Goal: Information Seeking & Learning: Check status

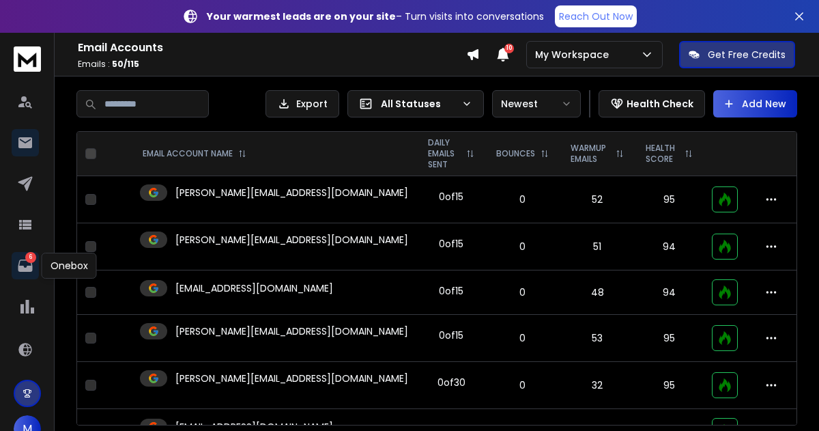
click at [26, 267] on icon at bounding box center [25, 265] width 14 height 12
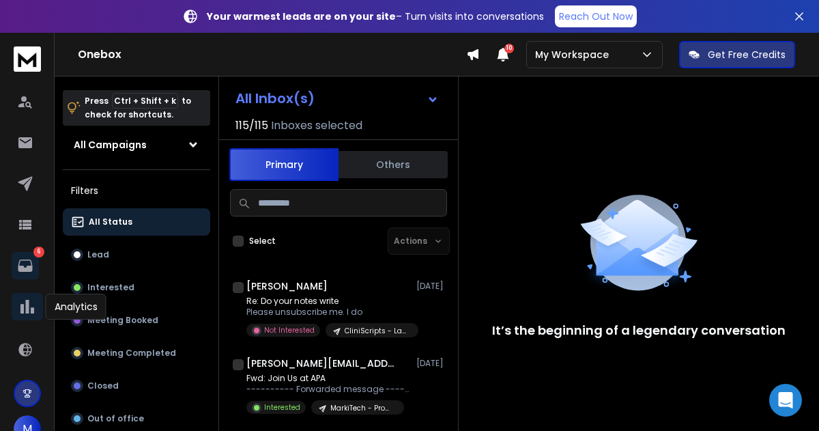
click at [25, 311] on icon at bounding box center [27, 306] width 20 height 20
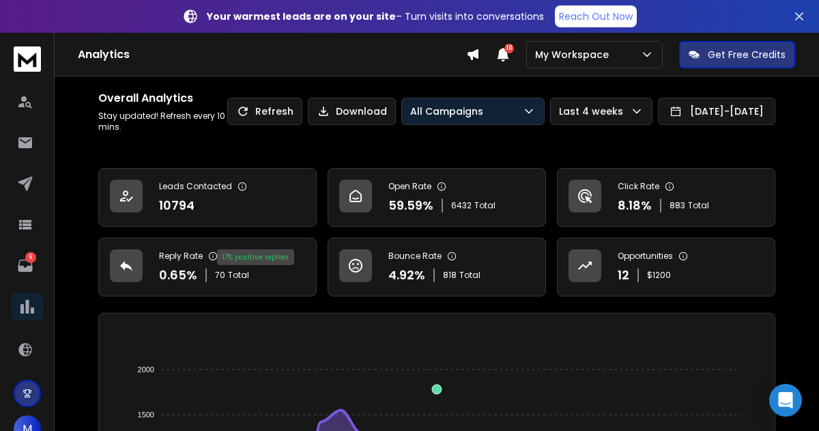
click at [522, 118] on icon at bounding box center [529, 111] width 14 height 14
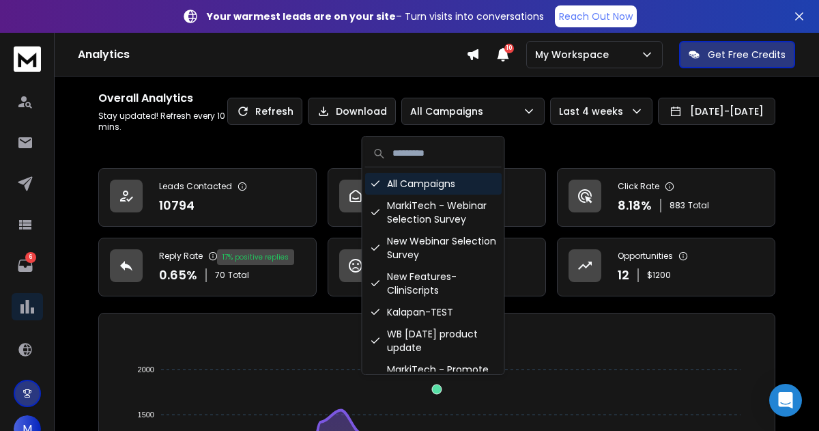
click at [380, 184] on icon at bounding box center [375, 183] width 11 height 11
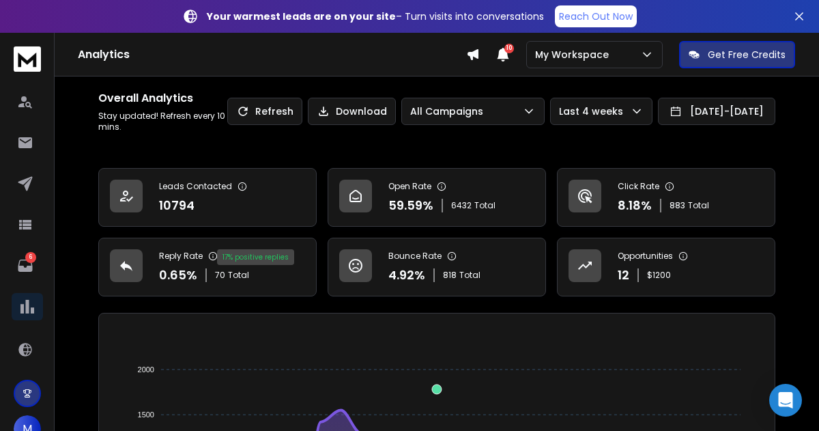
click at [474, 118] on div "All Campaigns" at bounding box center [473, 111] width 126 height 14
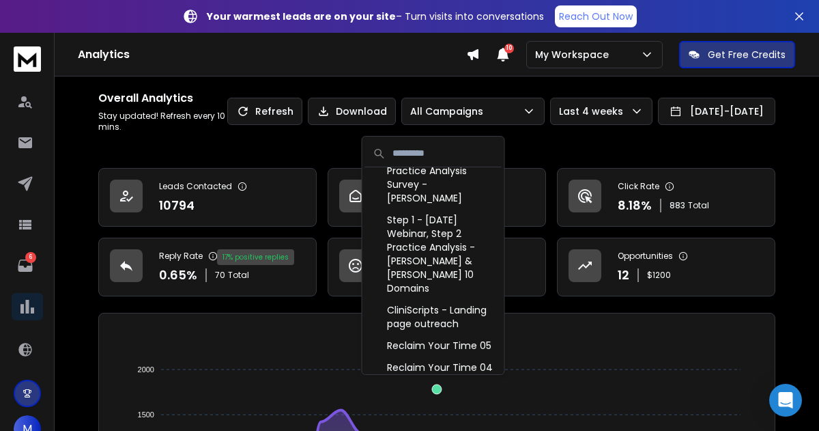
scroll to position [635, 0]
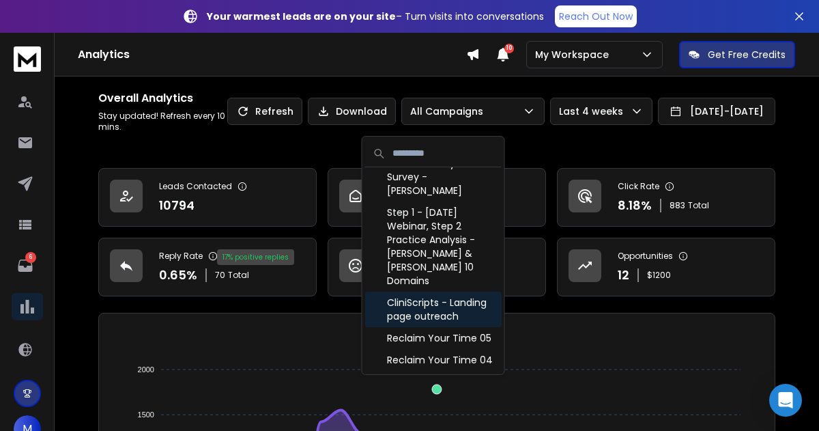
click at [444, 296] on div "CliniScripts - Landing page outreach" at bounding box center [433, 310] width 137 height 36
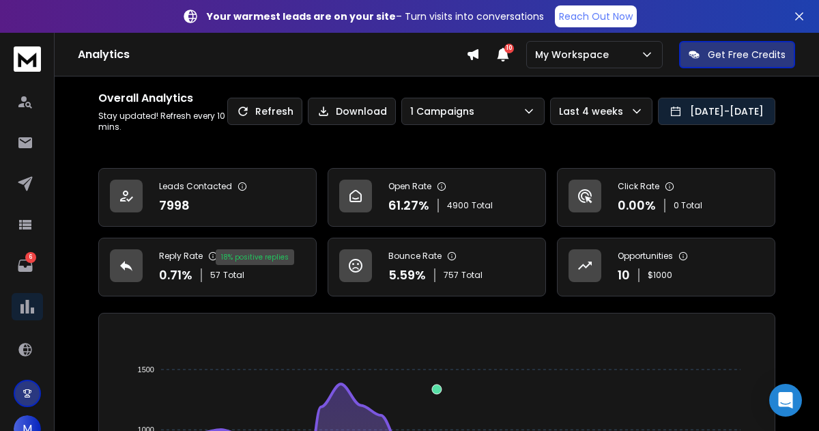
click at [700, 118] on button "[DATE] - [DATE]" at bounding box center [716, 111] width 117 height 27
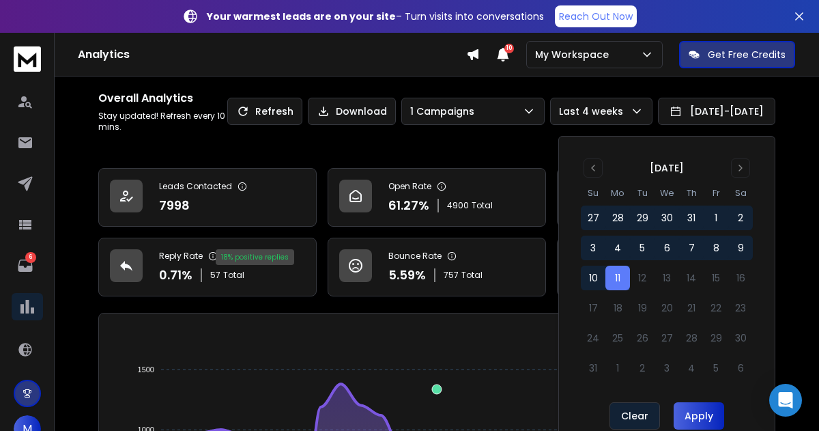
click at [630, 415] on button "Clear" at bounding box center [635, 415] width 51 height 27
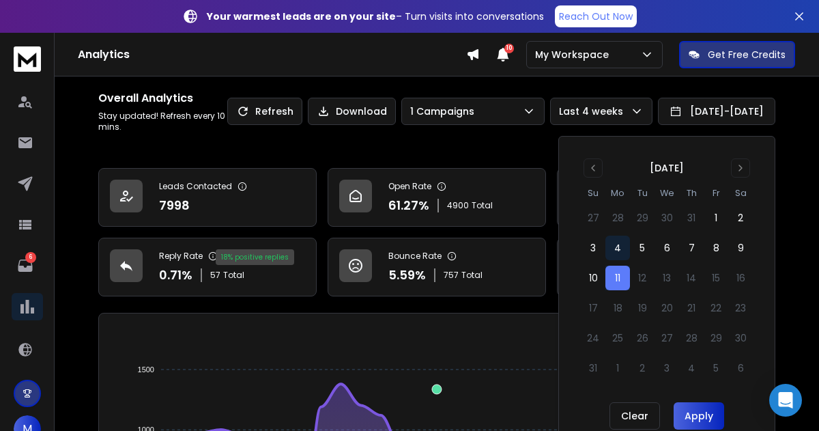
click at [622, 245] on button "4" at bounding box center [618, 248] width 25 height 25
click at [597, 274] on button "10" at bounding box center [593, 278] width 25 height 25
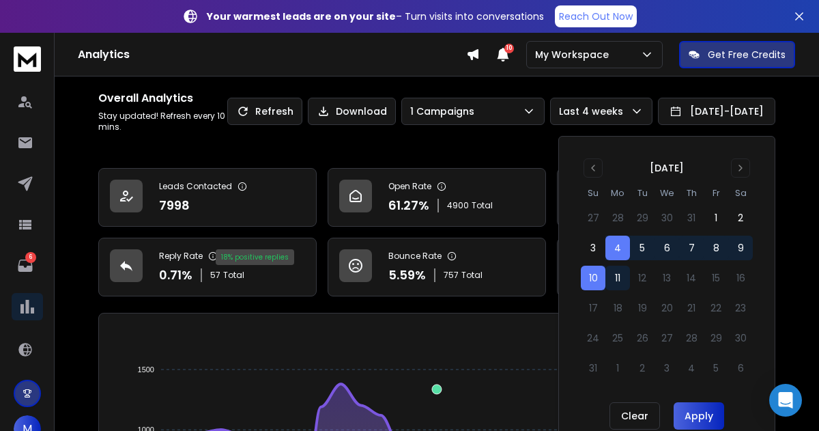
click at [714, 427] on button "Apply" at bounding box center [699, 415] width 51 height 27
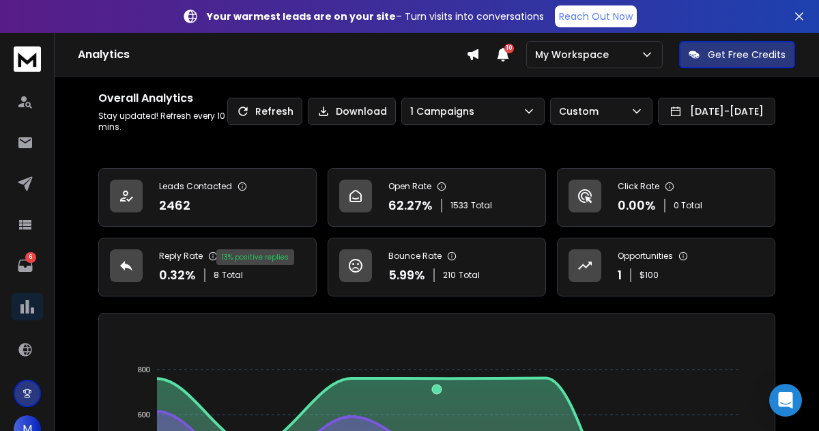
click at [23, 281] on div "6" at bounding box center [27, 268] width 31 height 33
click at [25, 268] on icon at bounding box center [25, 265] width 14 height 12
